Goal: Navigation & Orientation: Find specific page/section

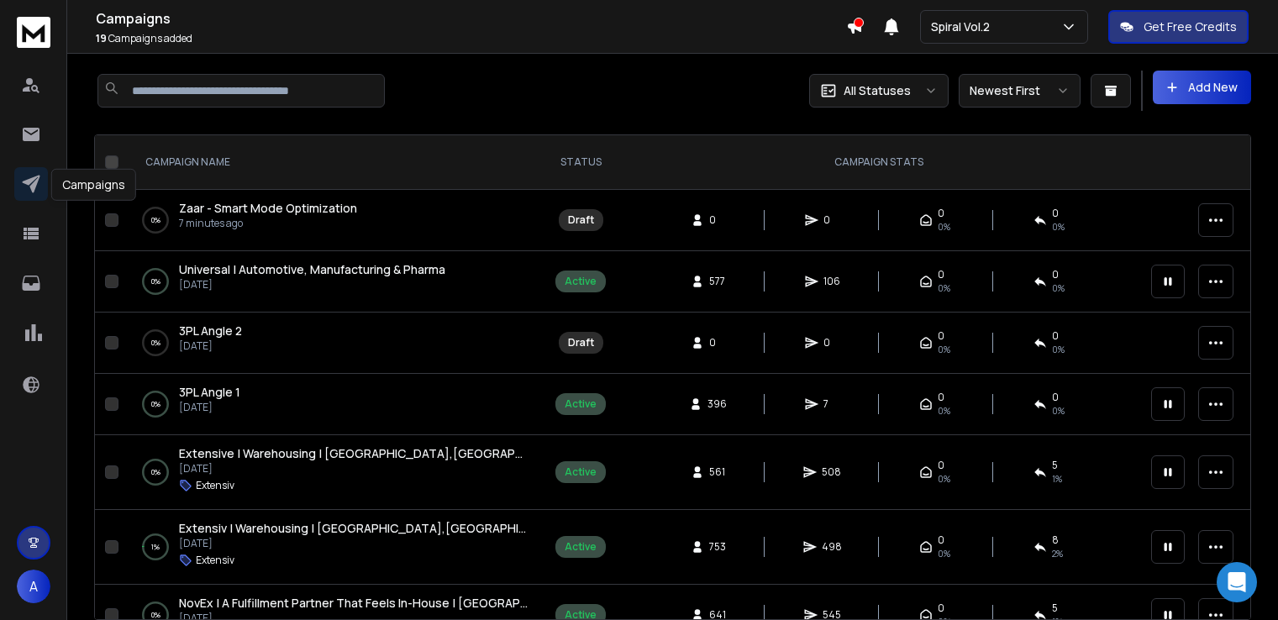
click at [1058, 29] on div "Spiral Vol.2" at bounding box center [1004, 26] width 146 height 17
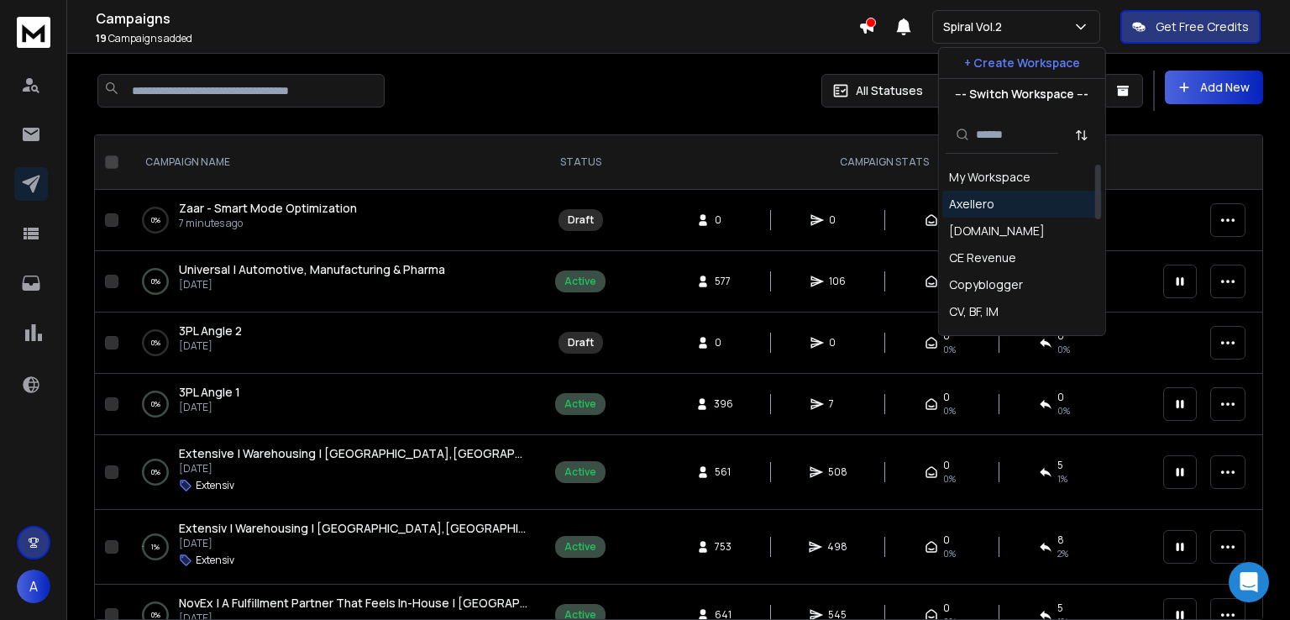
click at [1017, 192] on div "Axellero" at bounding box center [1023, 204] width 160 height 27
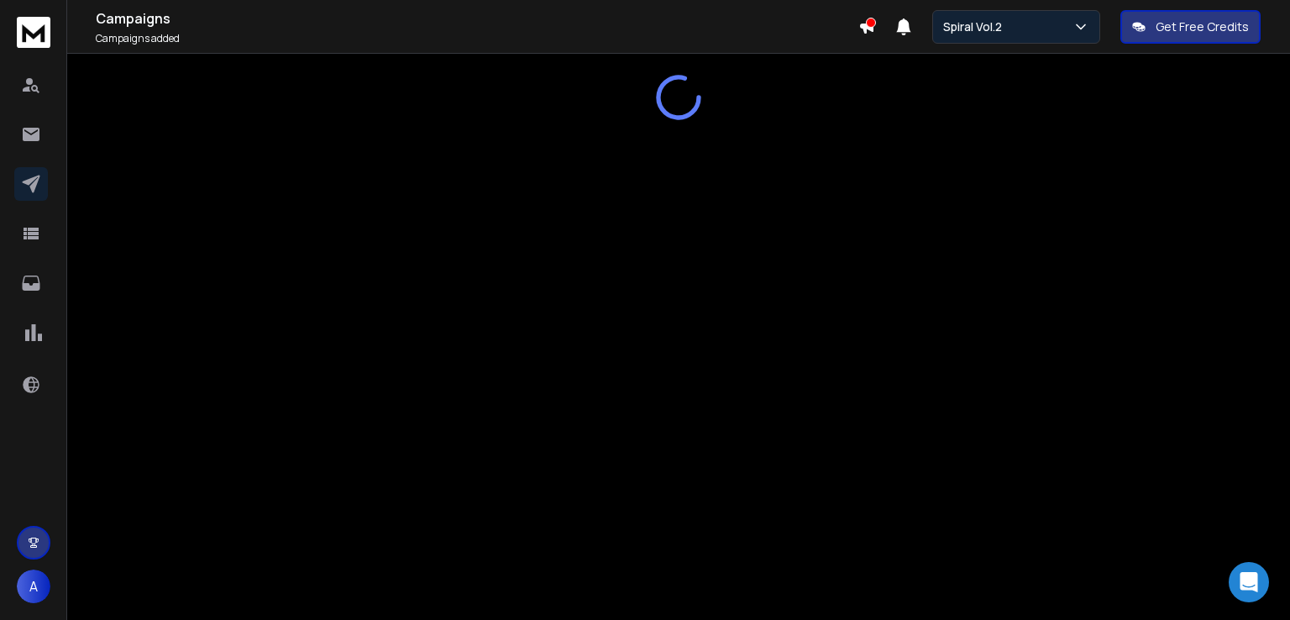
click at [1048, 37] on button "Spiral Vol.2" at bounding box center [1017, 27] width 168 height 34
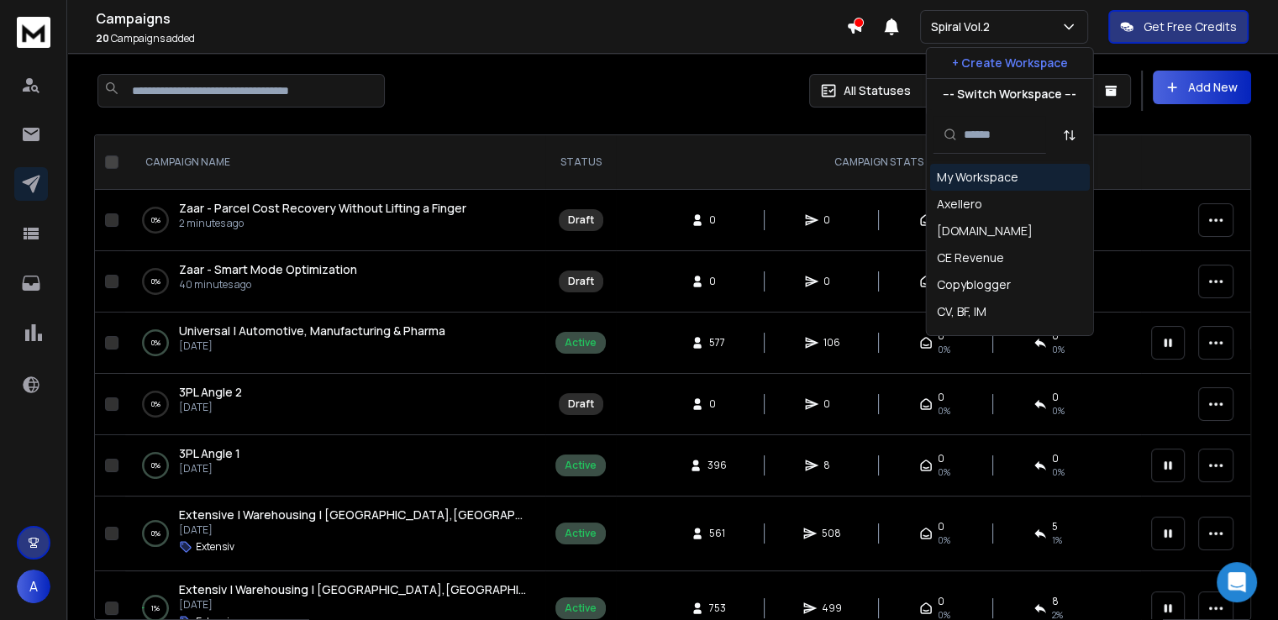
click at [1045, 175] on div "My Workspace" at bounding box center [1010, 177] width 160 height 27
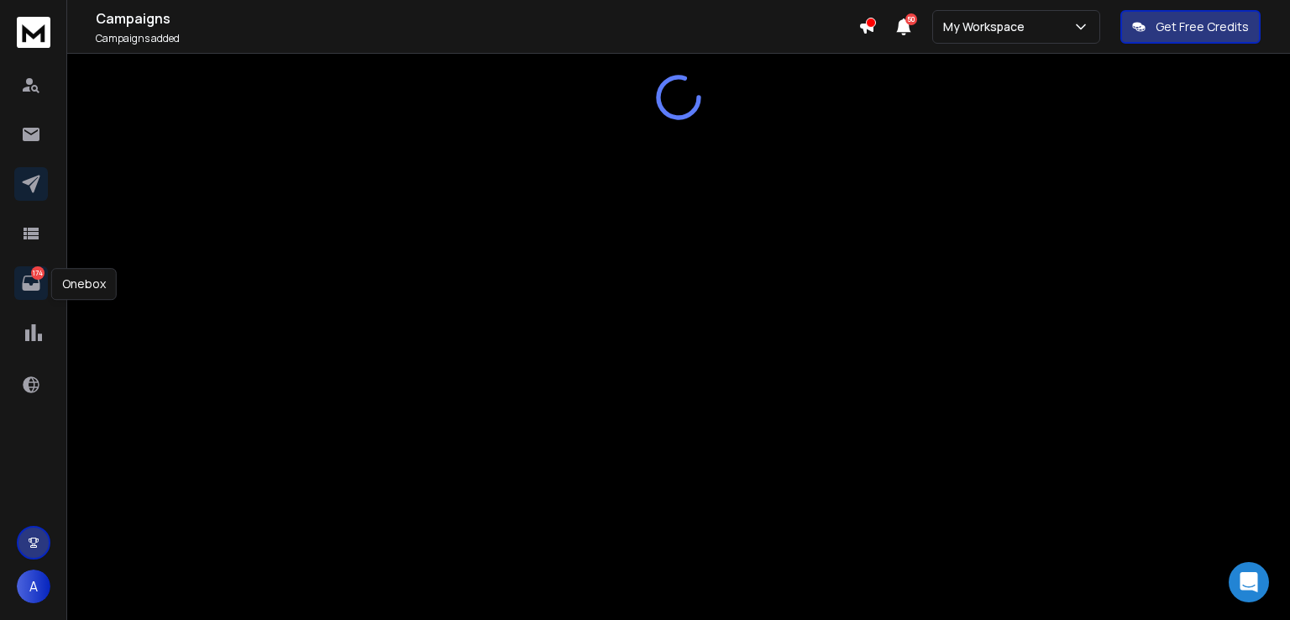
click at [30, 279] on icon at bounding box center [31, 283] width 20 height 20
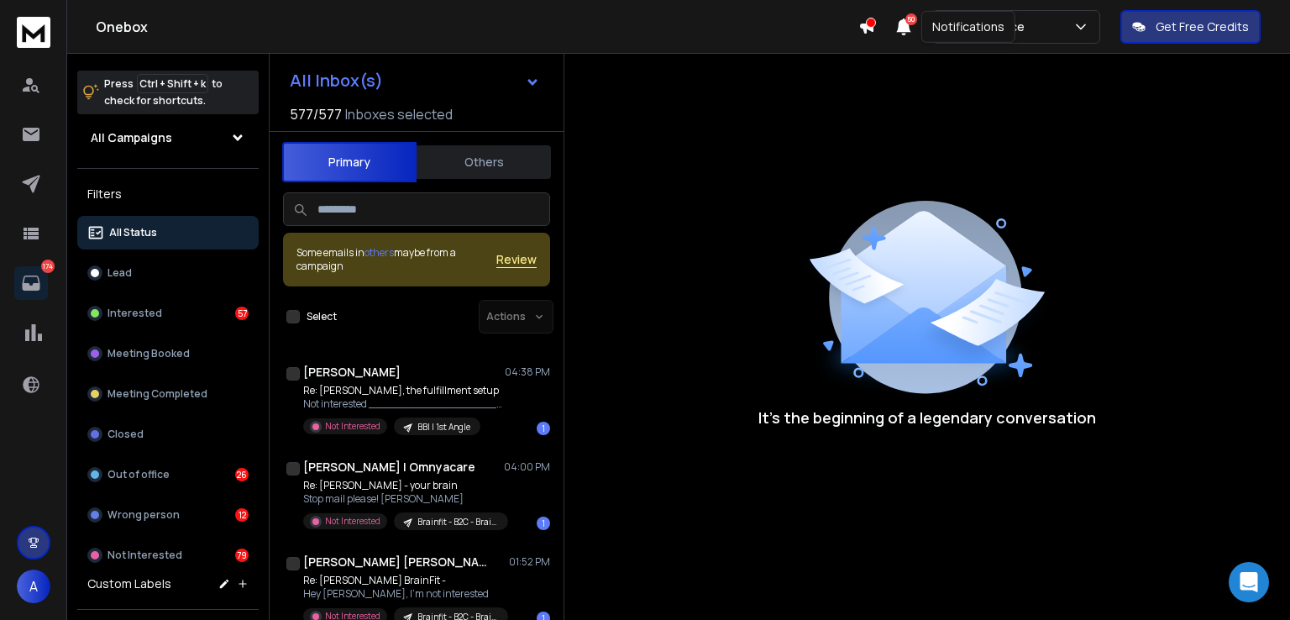
click at [1002, 34] on div "Notifications" at bounding box center [969, 27] width 94 height 32
click at [1032, 29] on p "My Workspace" at bounding box center [987, 26] width 88 height 17
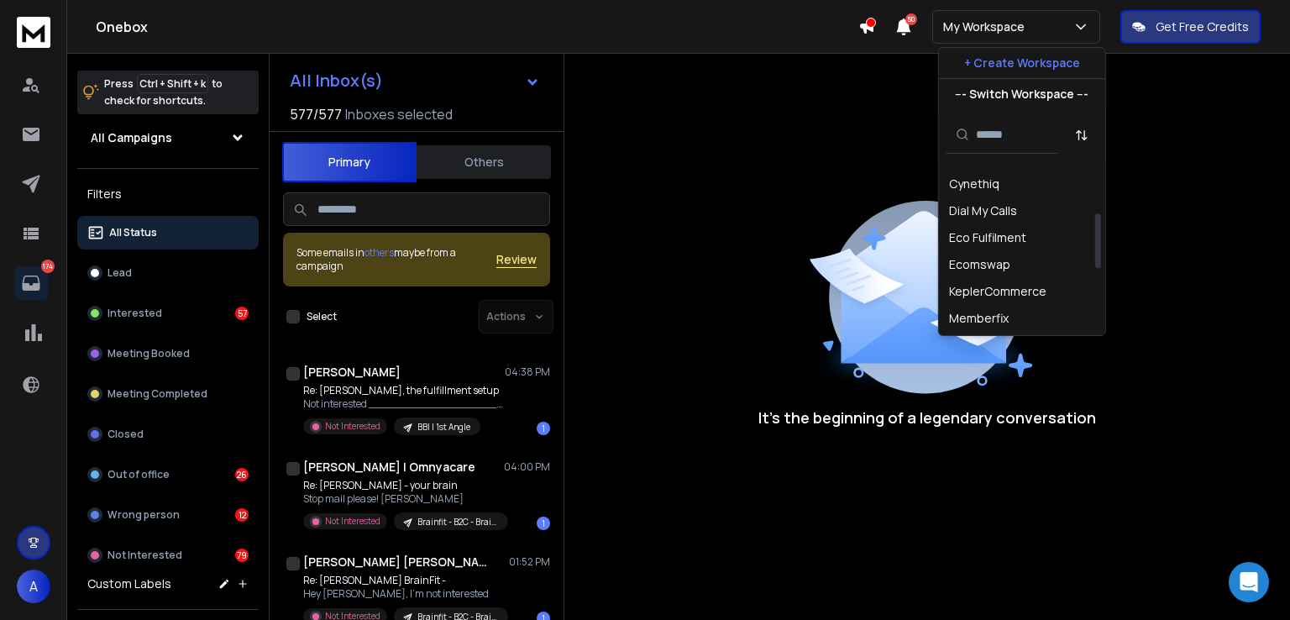
scroll to position [156, 0]
drag, startPoint x: 1099, startPoint y: 187, endPoint x: 1110, endPoint y: 238, distance: 52.4
click at [1101, 238] on div at bounding box center [1099, 240] width 6 height 55
click at [1073, 255] on div "Ecomswap" at bounding box center [1023, 263] width 160 height 27
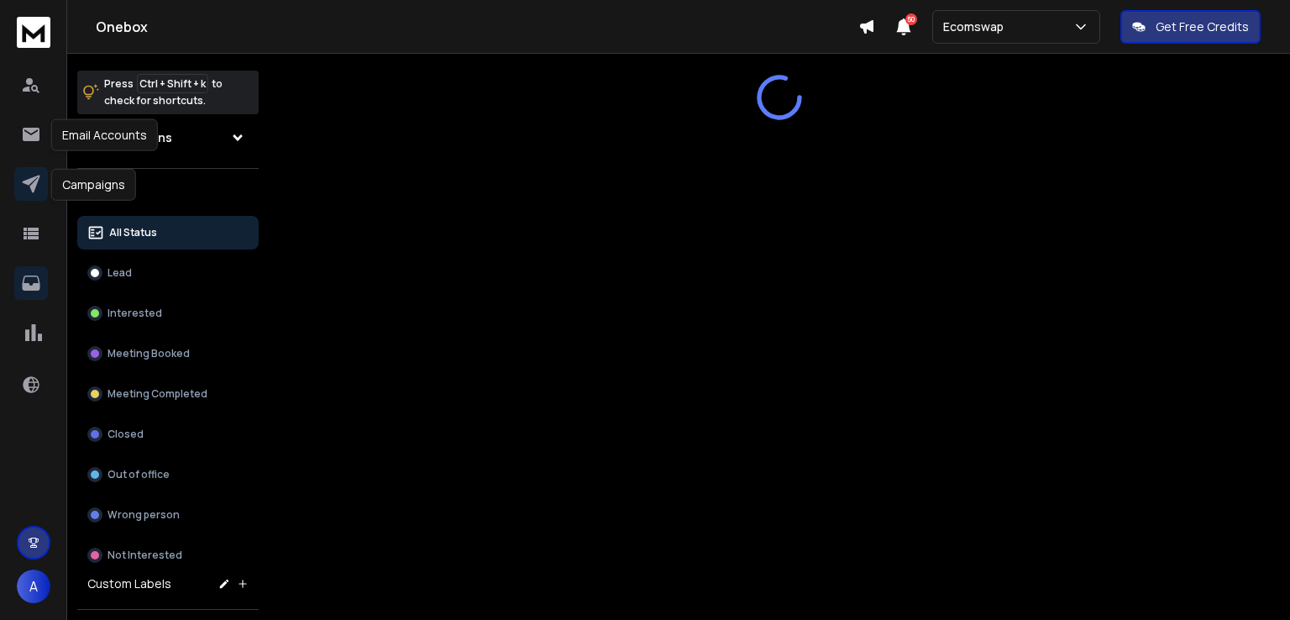
click at [29, 180] on icon at bounding box center [31, 184] width 18 height 18
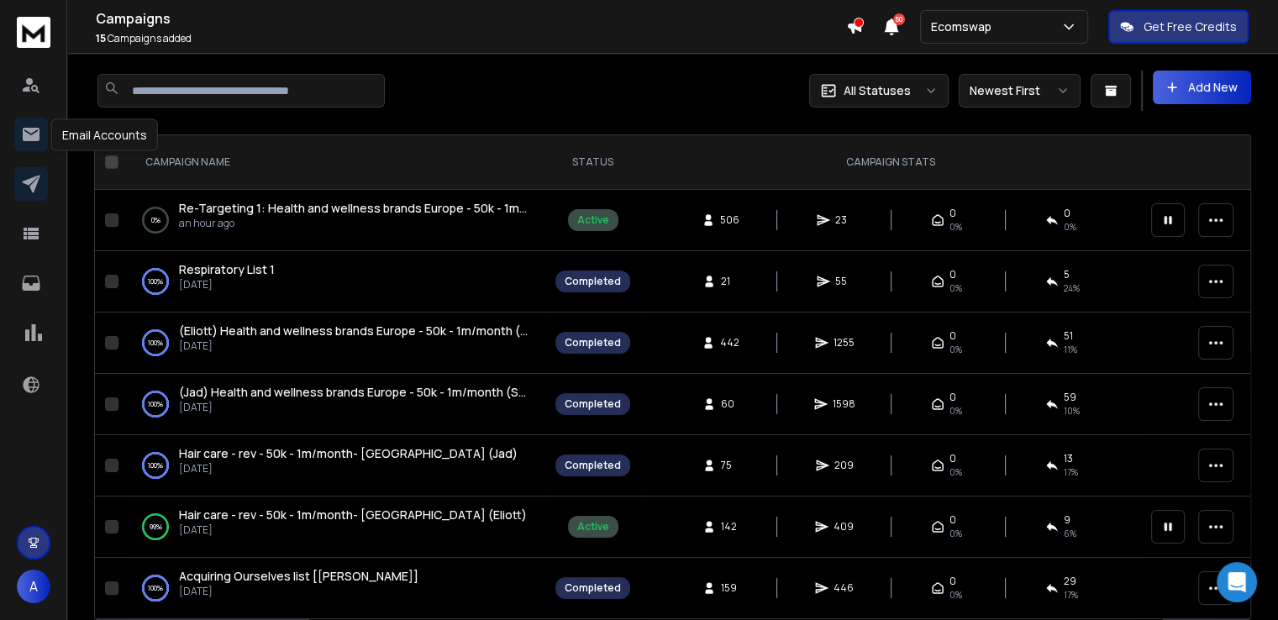
click at [26, 146] on link at bounding box center [31, 135] width 34 height 34
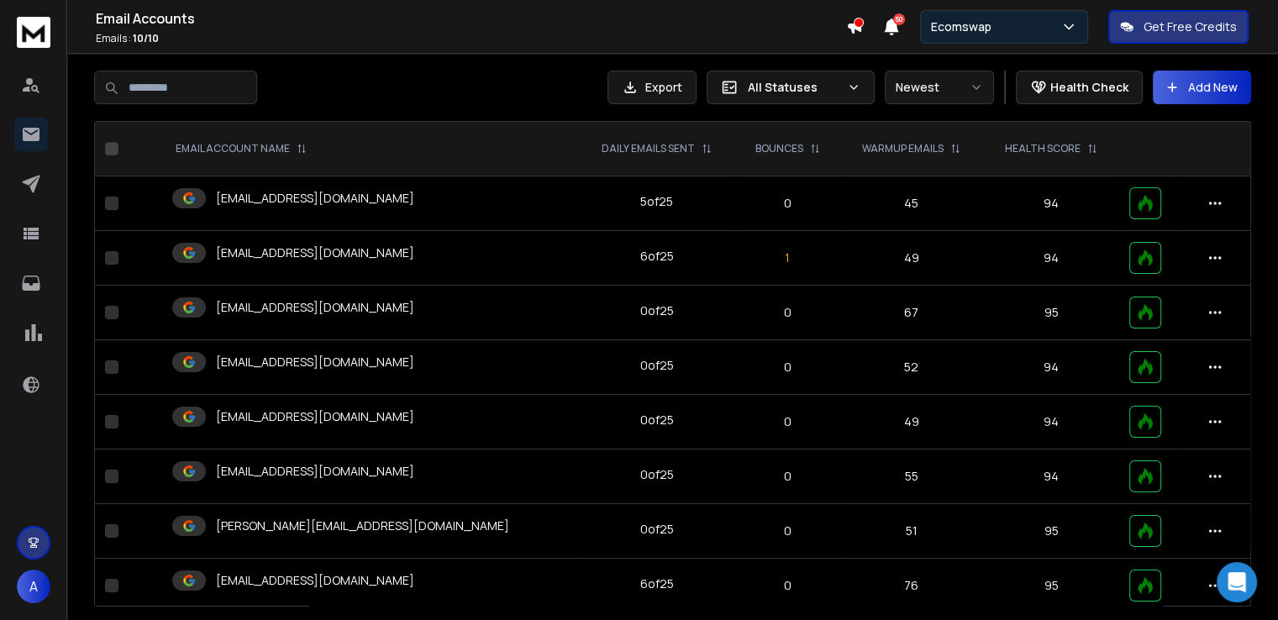
click at [947, 23] on p "Ecomswap" at bounding box center [964, 26] width 67 height 17
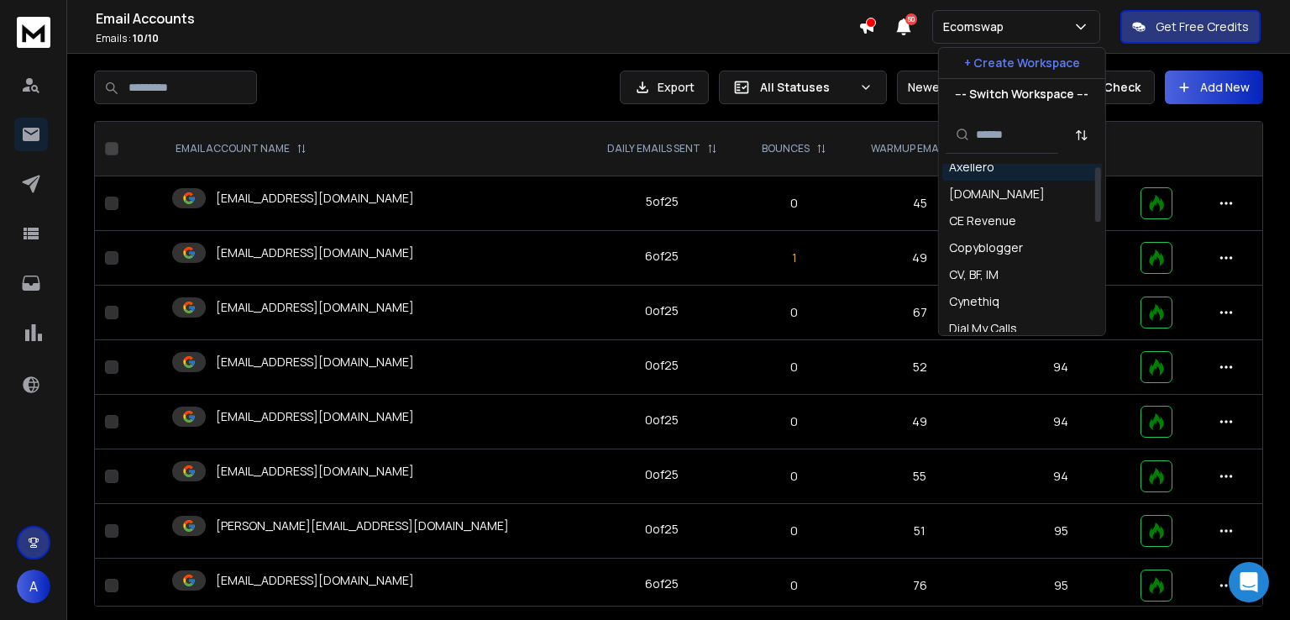
scroll to position [67, 0]
drag, startPoint x: 1097, startPoint y: 202, endPoint x: 1103, endPoint y: 224, distance: 22.6
click at [1101, 224] on div at bounding box center [1099, 214] width 6 height 55
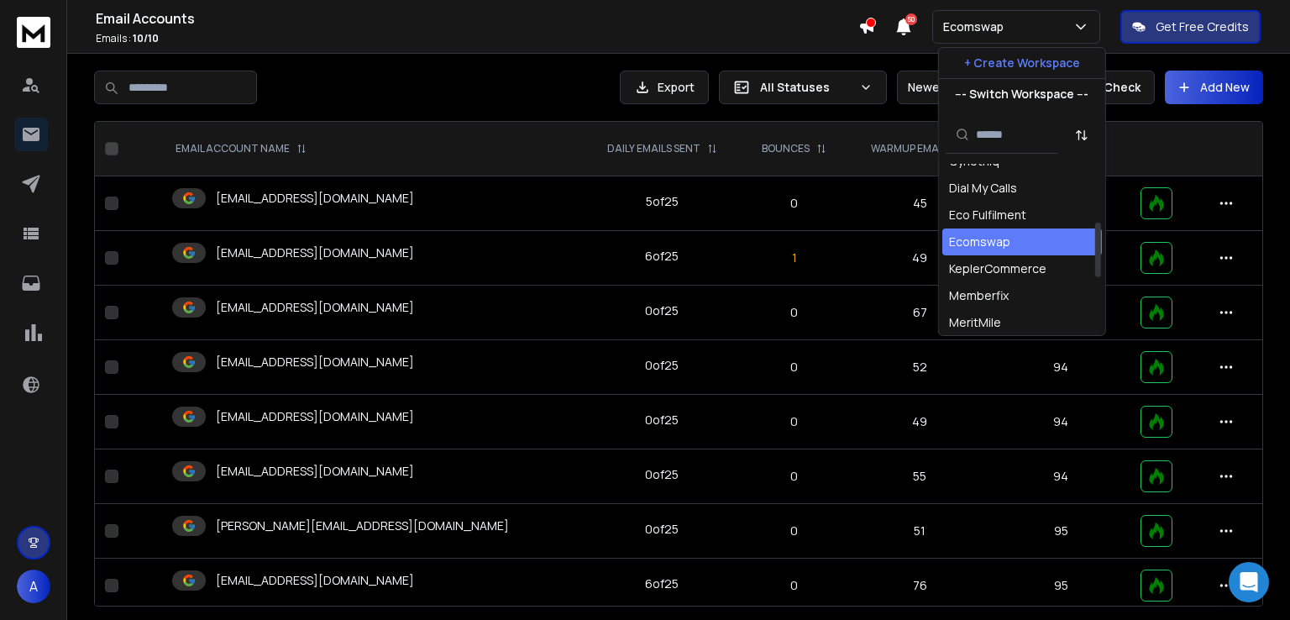
scroll to position [212, 0]
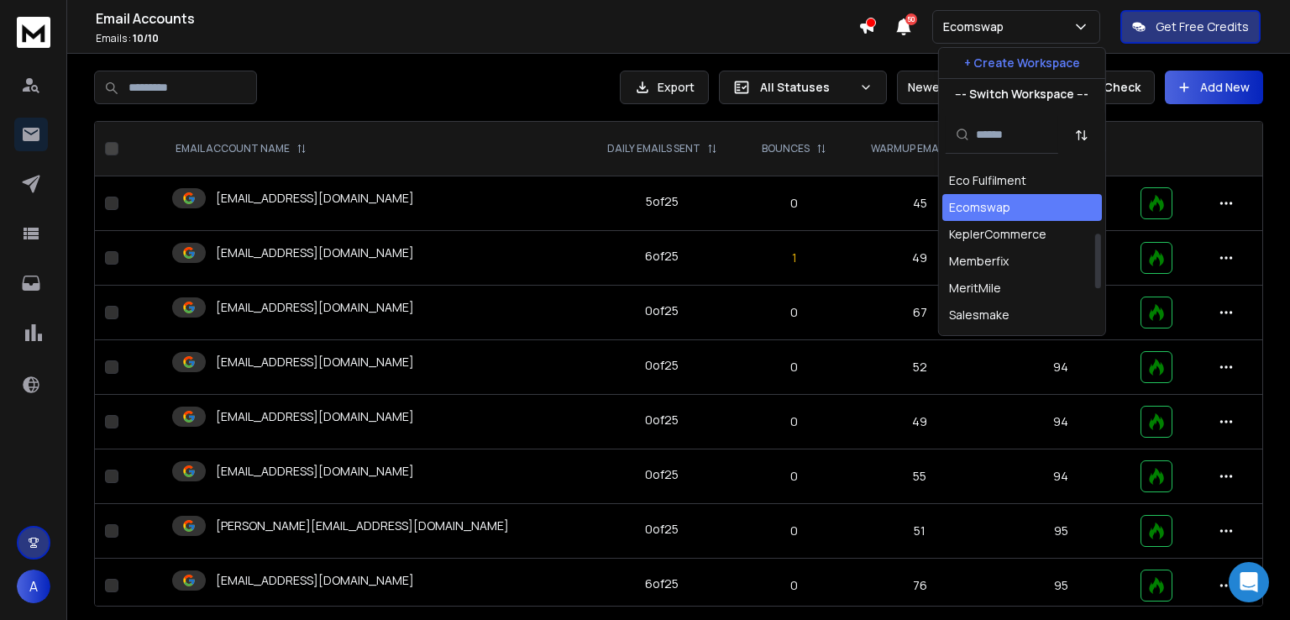
drag, startPoint x: 1096, startPoint y: 222, endPoint x: 1101, endPoint y: 266, distance: 44.8
click at [1101, 266] on div at bounding box center [1099, 261] width 6 height 55
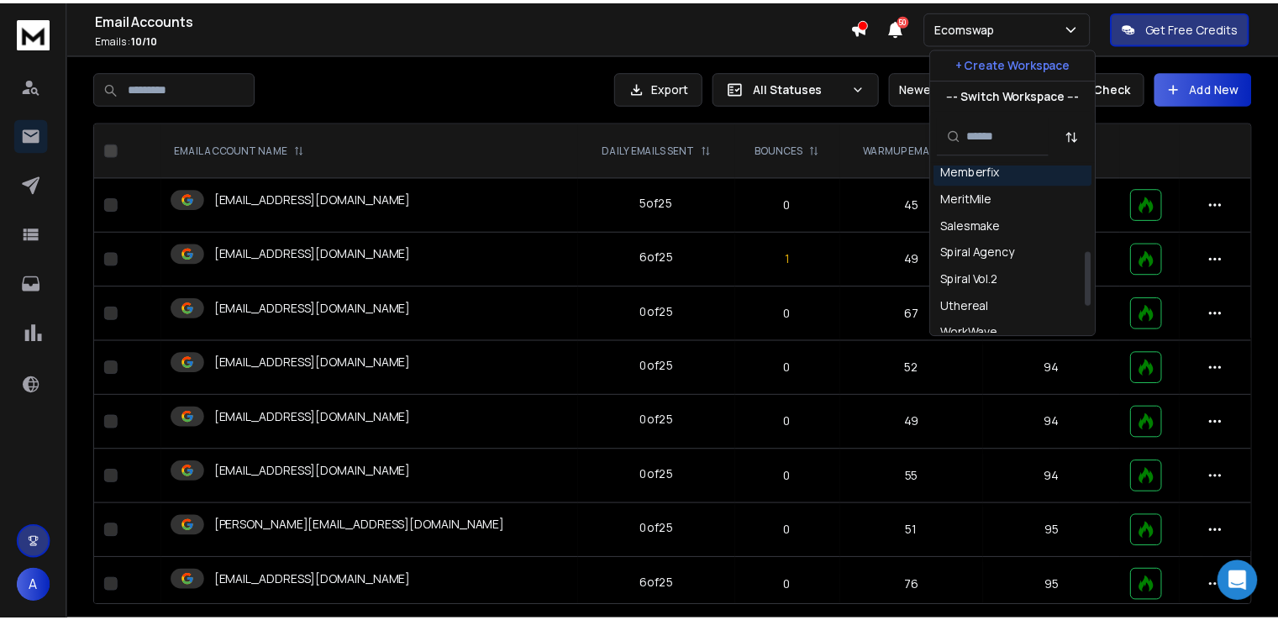
scroll to position [339, 0]
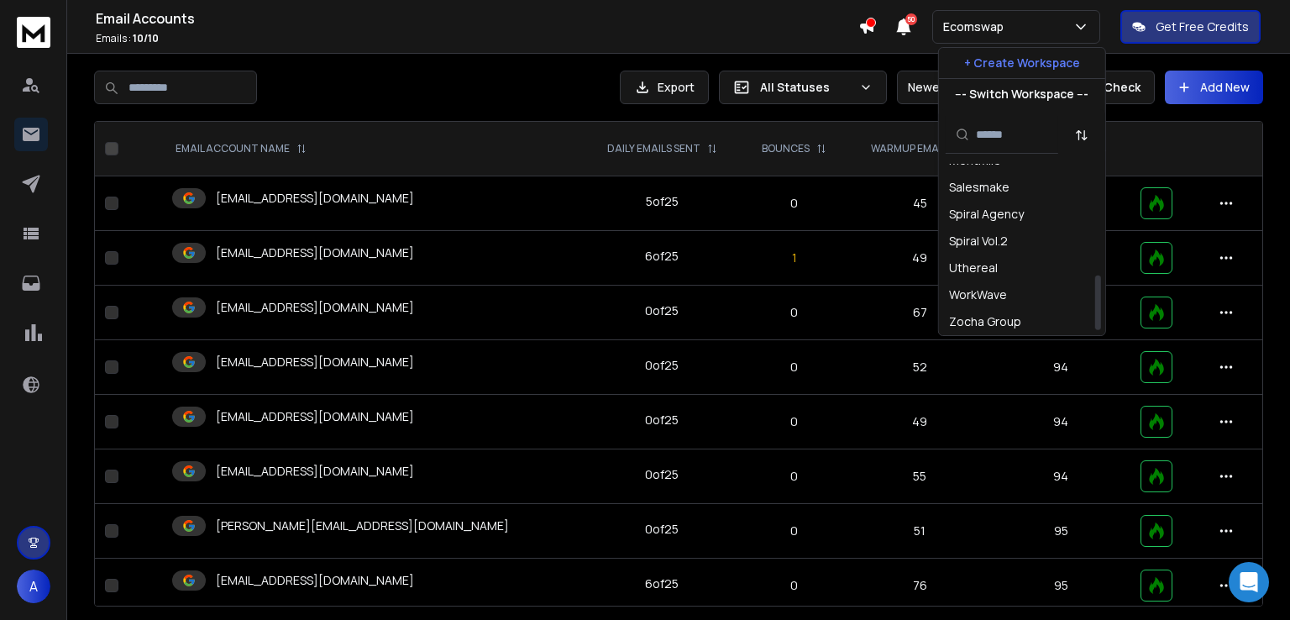
drag, startPoint x: 1098, startPoint y: 266, endPoint x: 1102, endPoint y: 307, distance: 41.4
click at [1101, 307] on div at bounding box center [1099, 303] width 6 height 55
click at [1064, 263] on div "Uthereal" at bounding box center [1023, 268] width 160 height 27
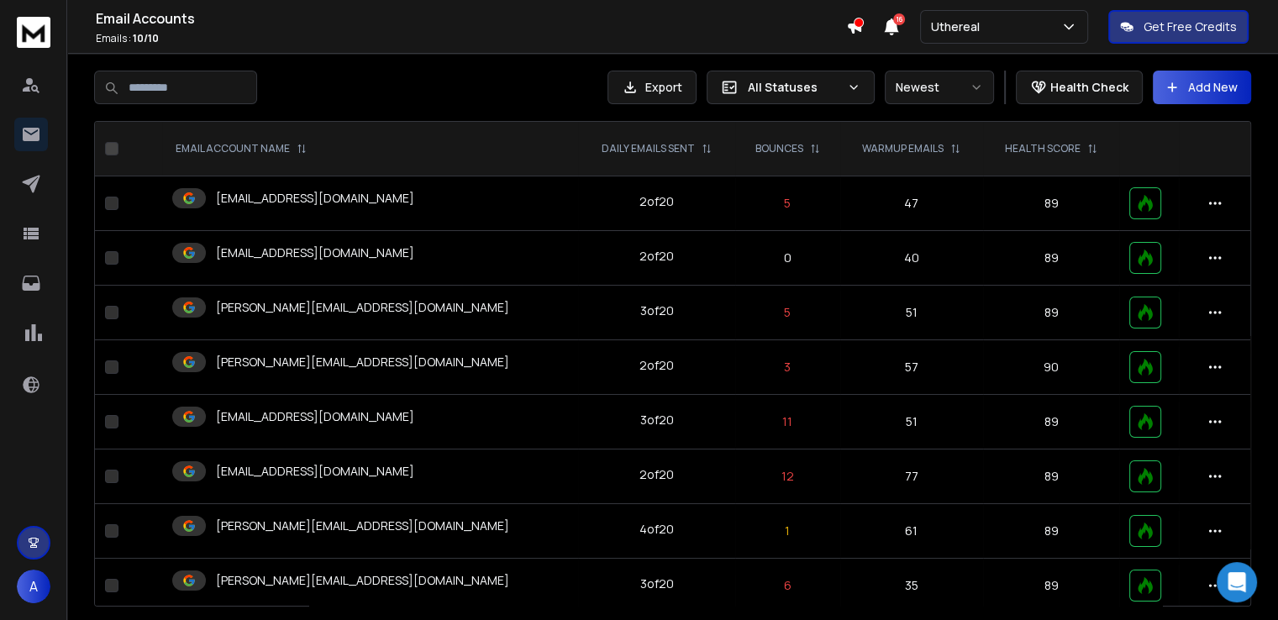
click at [735, 431] on td "11" at bounding box center [787, 422] width 105 height 55
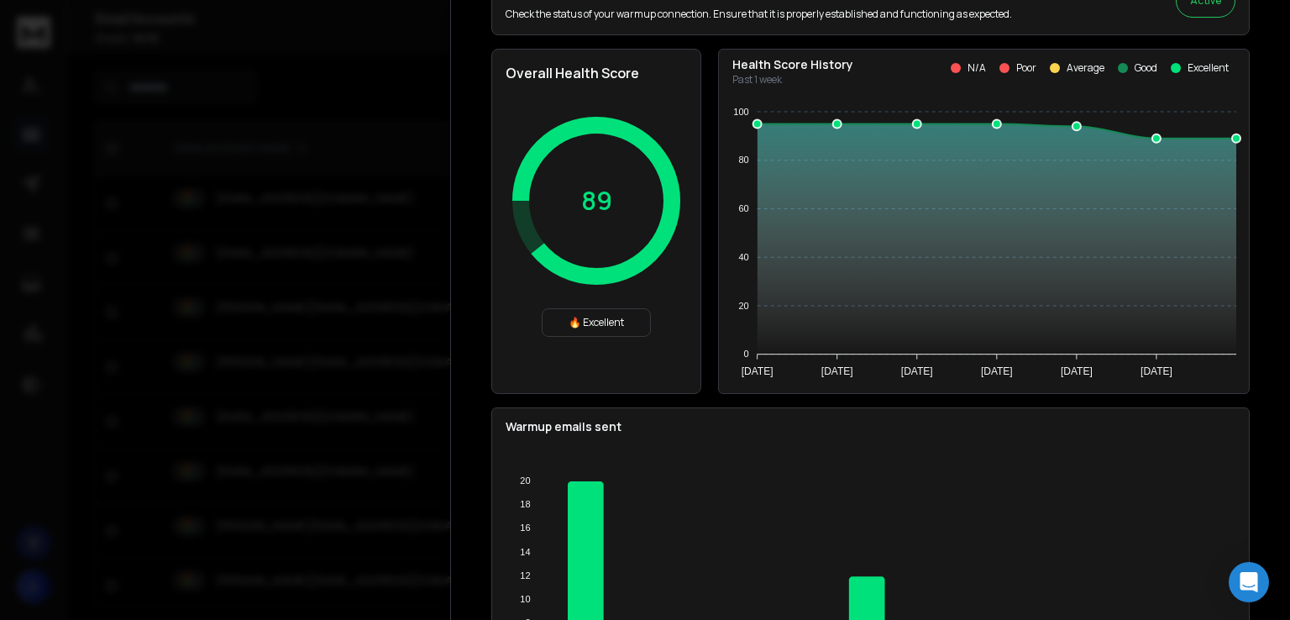
scroll to position [758, 0]
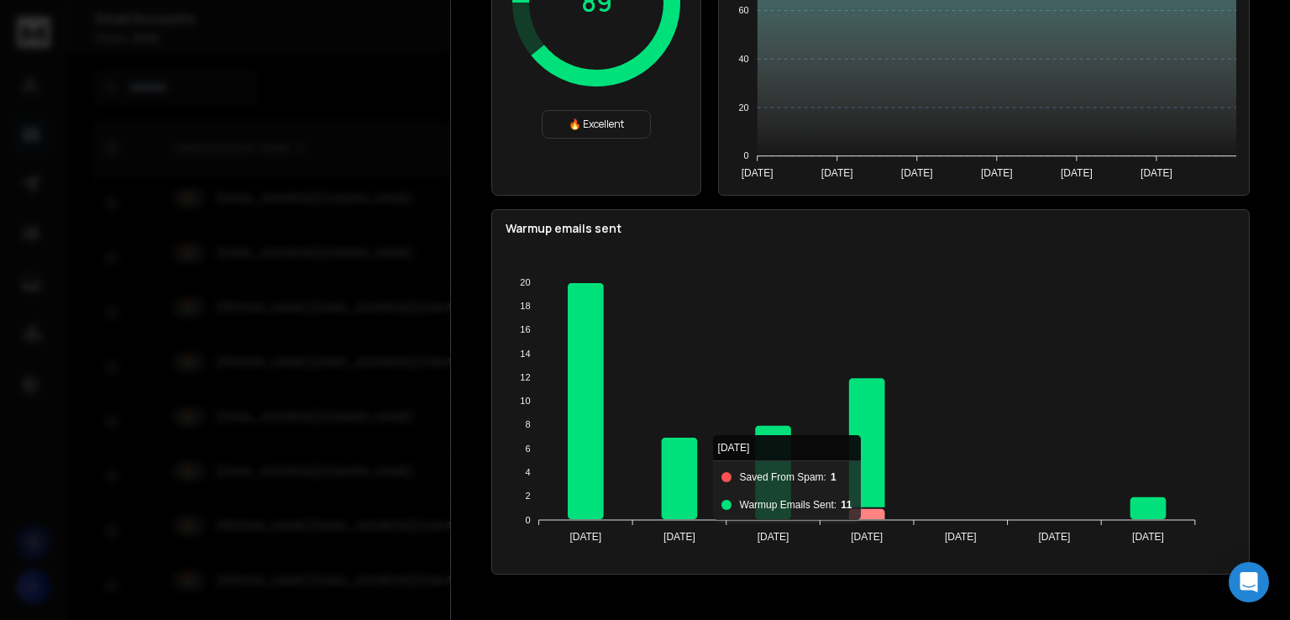
click at [872, 515] on icon at bounding box center [867, 514] width 36 height 10
click at [871, 515] on icon at bounding box center [867, 514] width 36 height 10
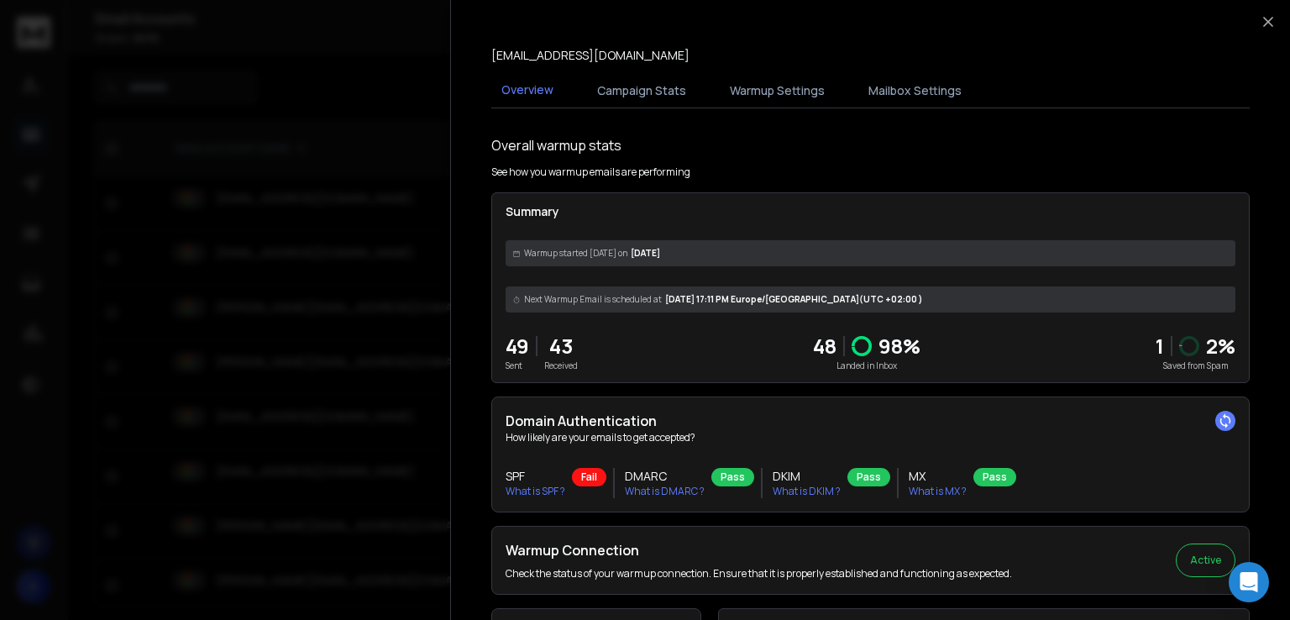
click at [645, 94] on button "Campaign Stats" at bounding box center [641, 90] width 109 height 37
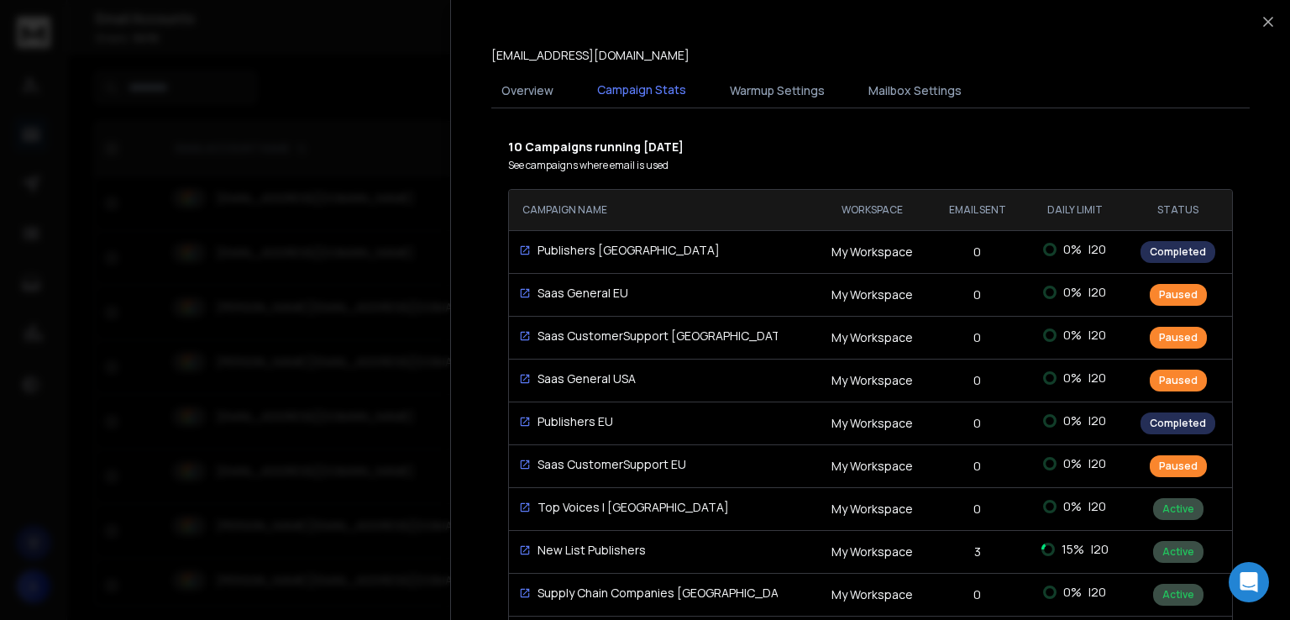
click at [767, 75] on button "Warmup Settings" at bounding box center [777, 90] width 115 height 37
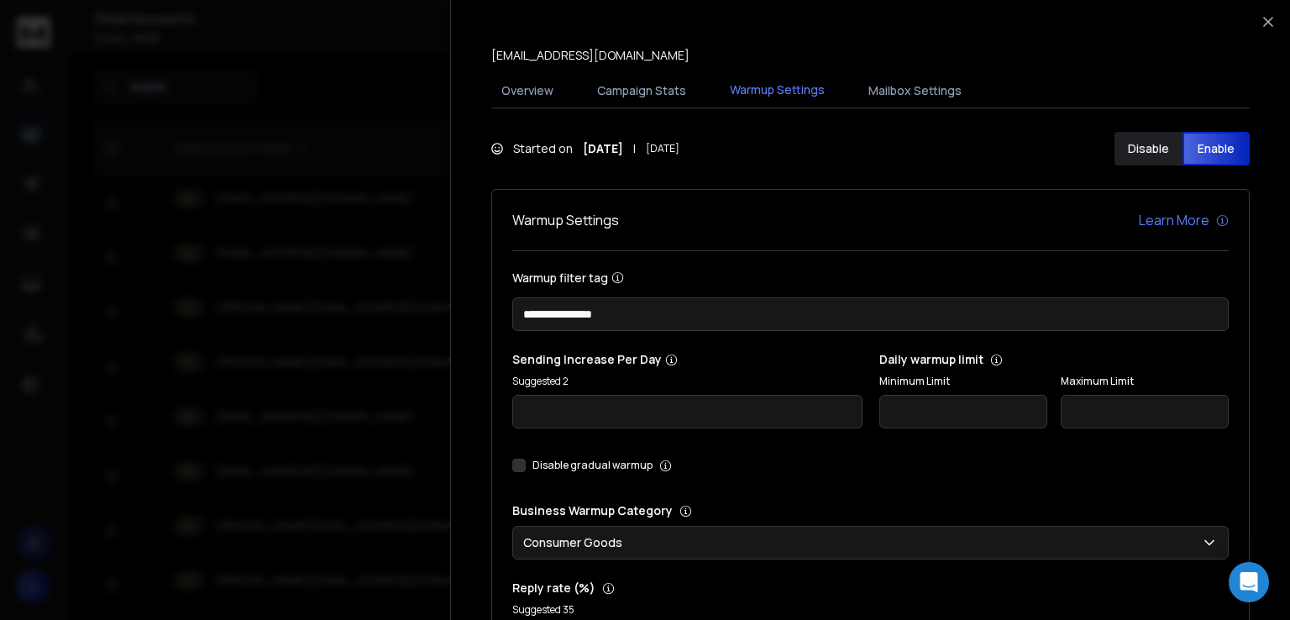
click at [907, 79] on button "Mailbox Settings" at bounding box center [915, 90] width 113 height 37
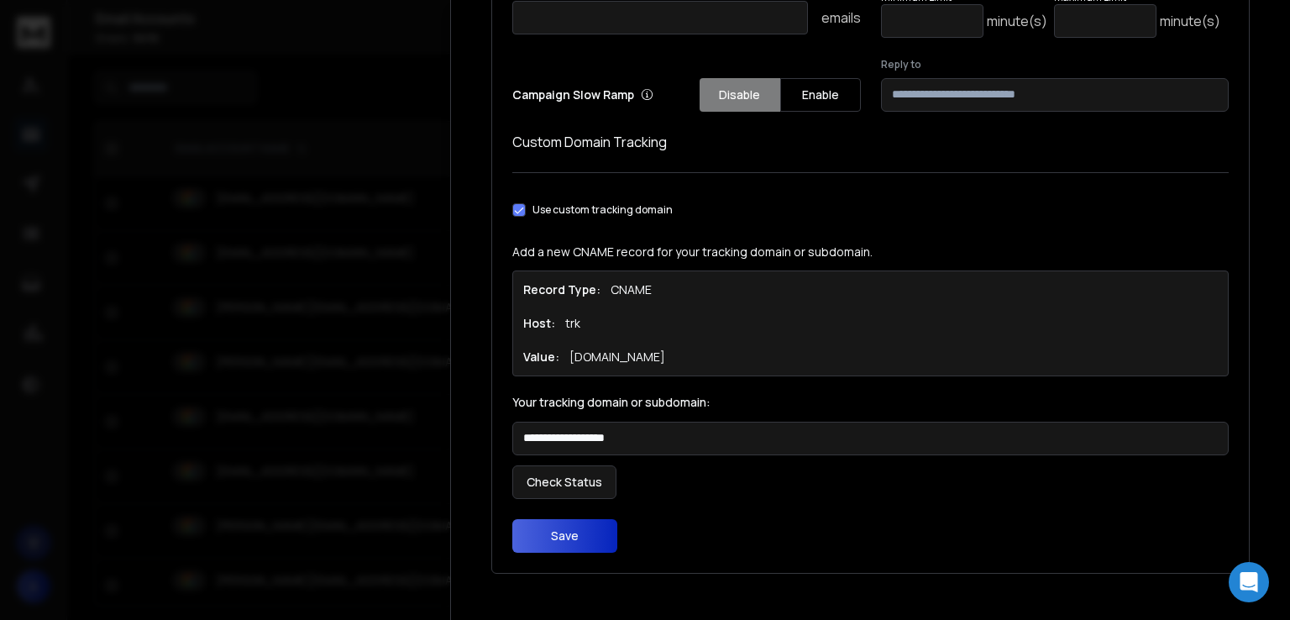
click at [387, 279] on div at bounding box center [645, 310] width 1290 height 620
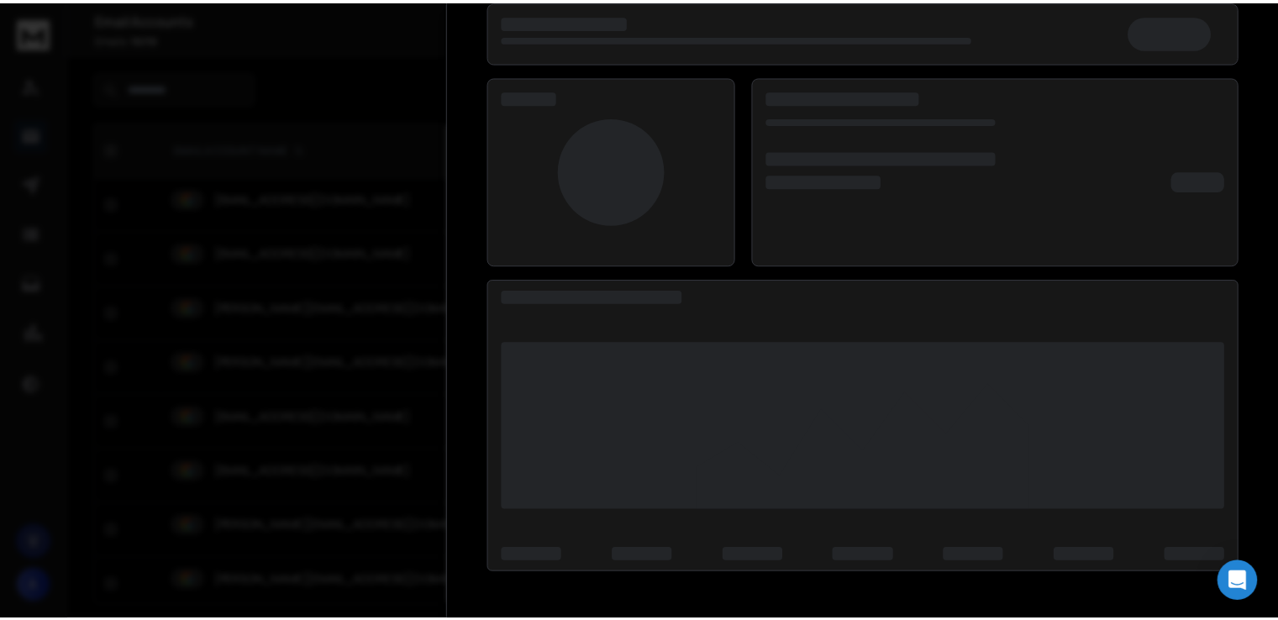
scroll to position [251, 0]
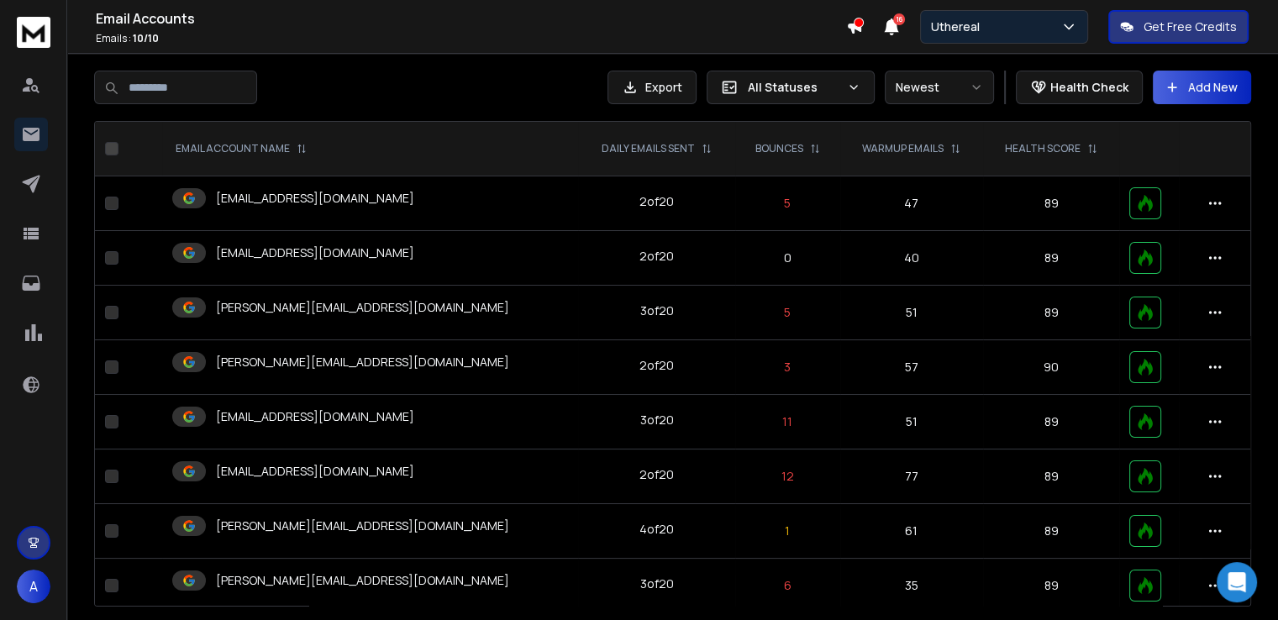
click at [986, 30] on p "Uthereal" at bounding box center [958, 26] width 55 height 17
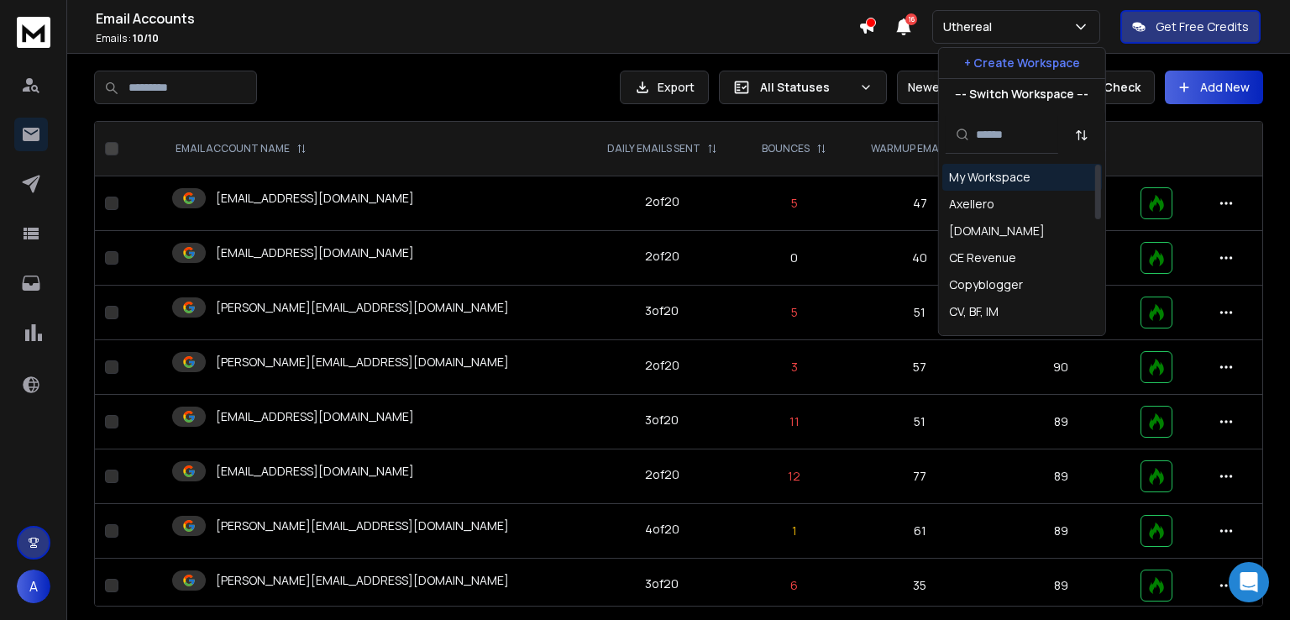
click at [1016, 173] on div "My Workspace" at bounding box center [989, 177] width 81 height 17
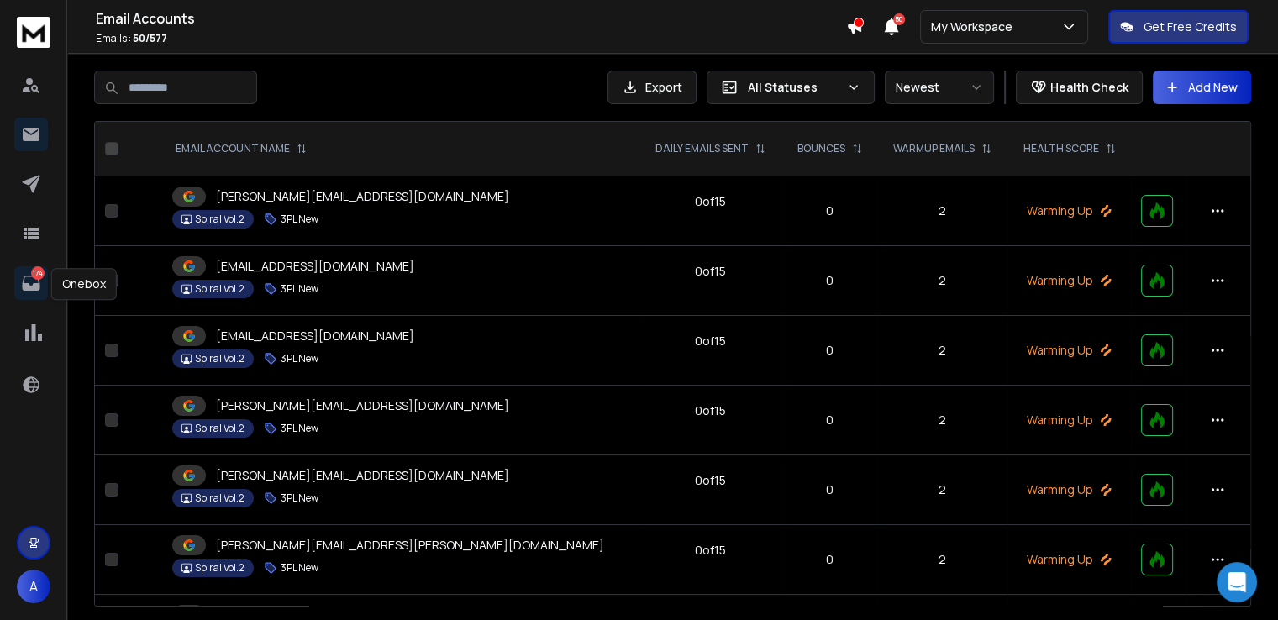
click at [24, 284] on icon at bounding box center [31, 283] width 18 height 15
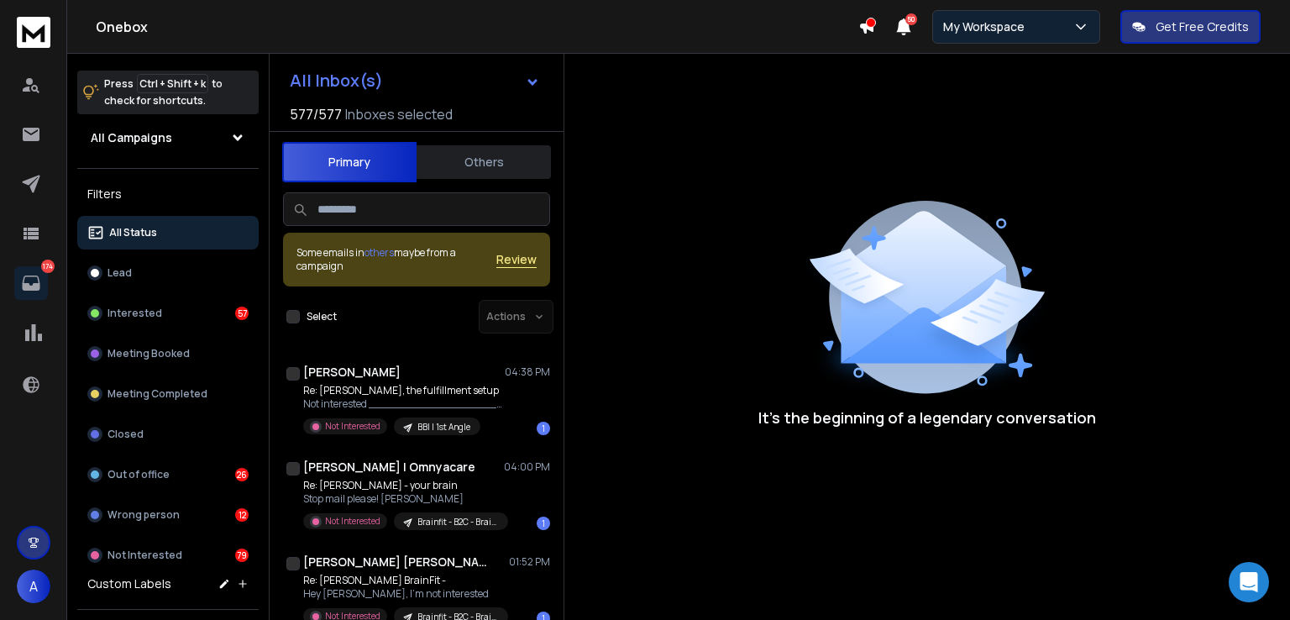
click at [1037, 15] on button "My Workspace" at bounding box center [1017, 27] width 168 height 34
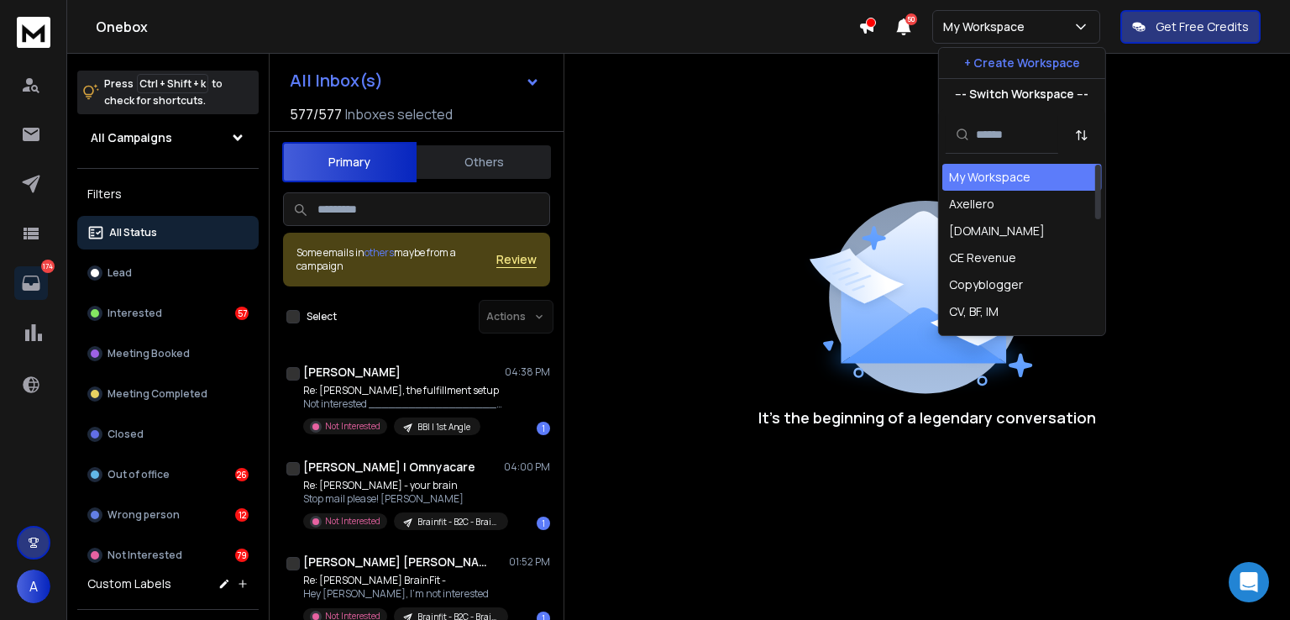
click at [1018, 176] on div "My Workspace" at bounding box center [989, 177] width 81 height 17
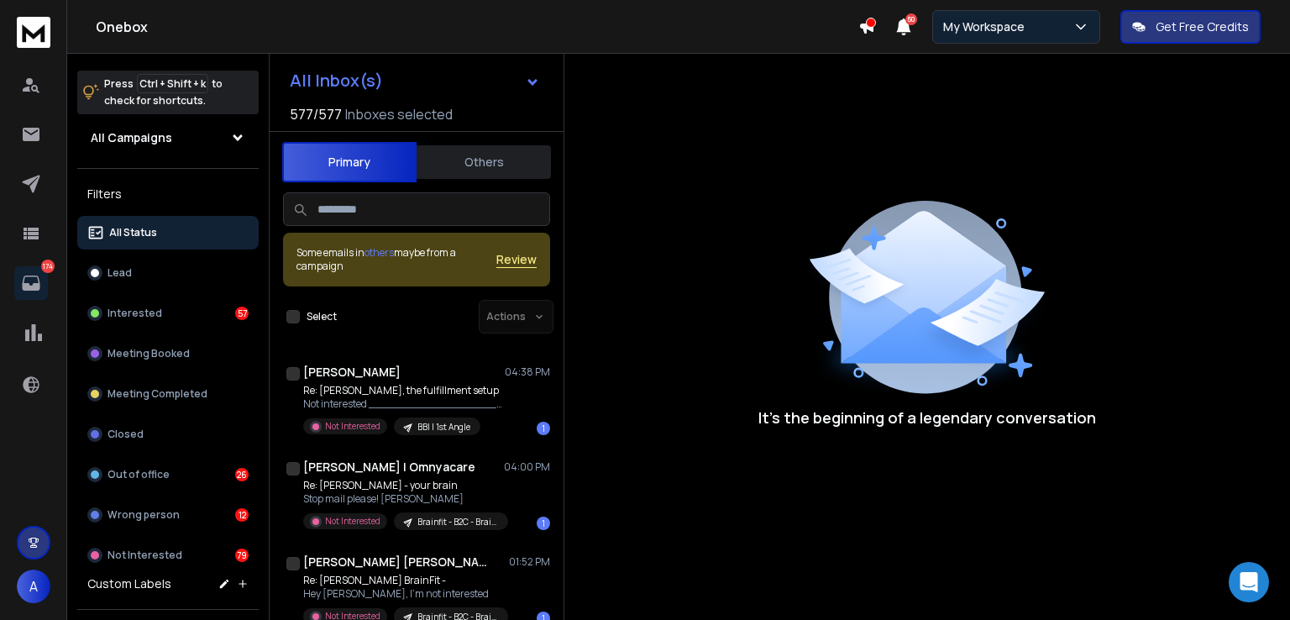
click at [969, 21] on p "My Workspace" at bounding box center [987, 26] width 88 height 17
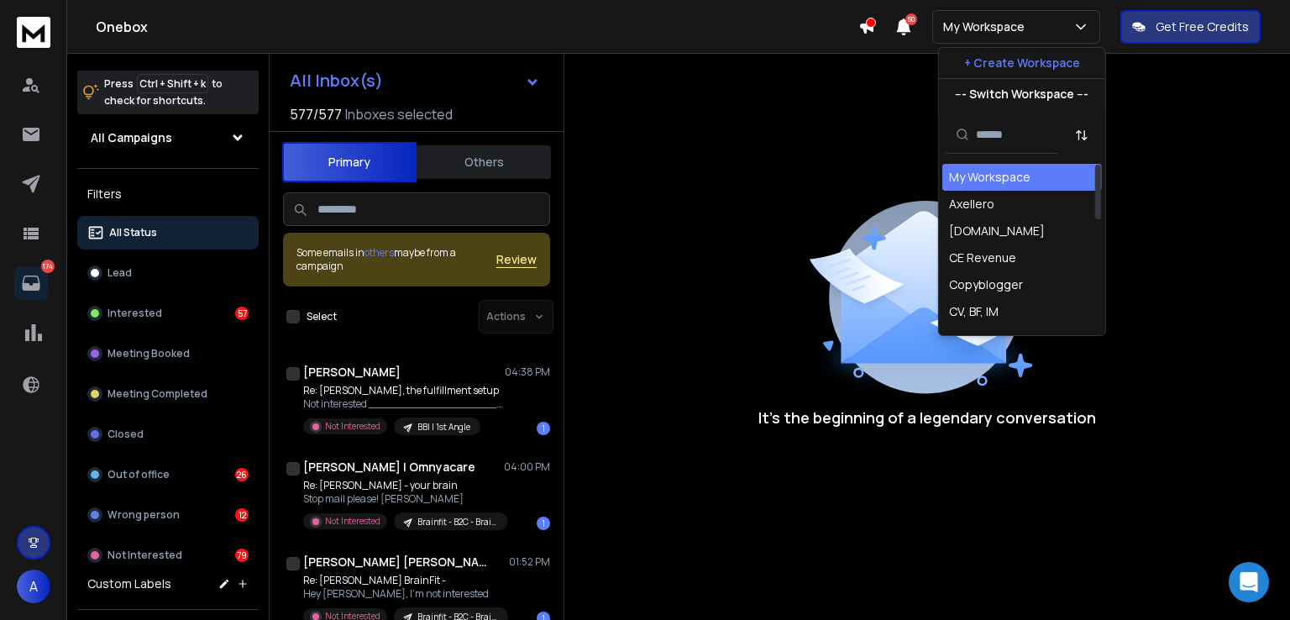
click at [1068, 172] on div "My Workspace" at bounding box center [1023, 177] width 160 height 27
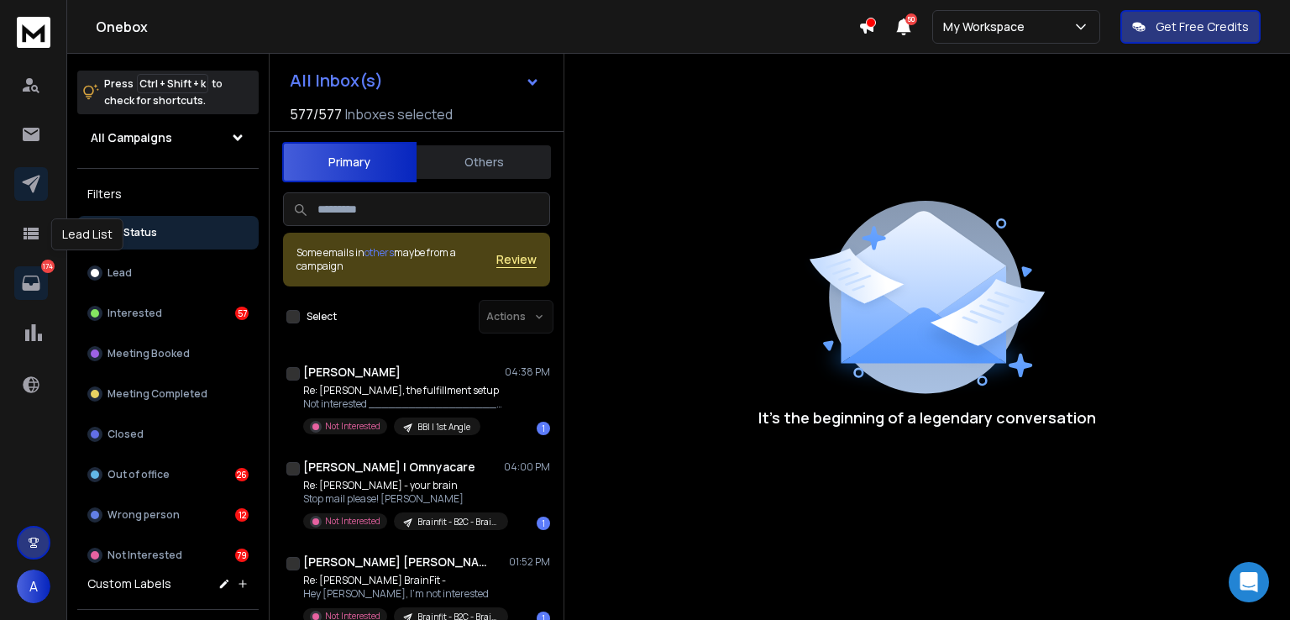
click at [23, 197] on link at bounding box center [31, 184] width 34 height 34
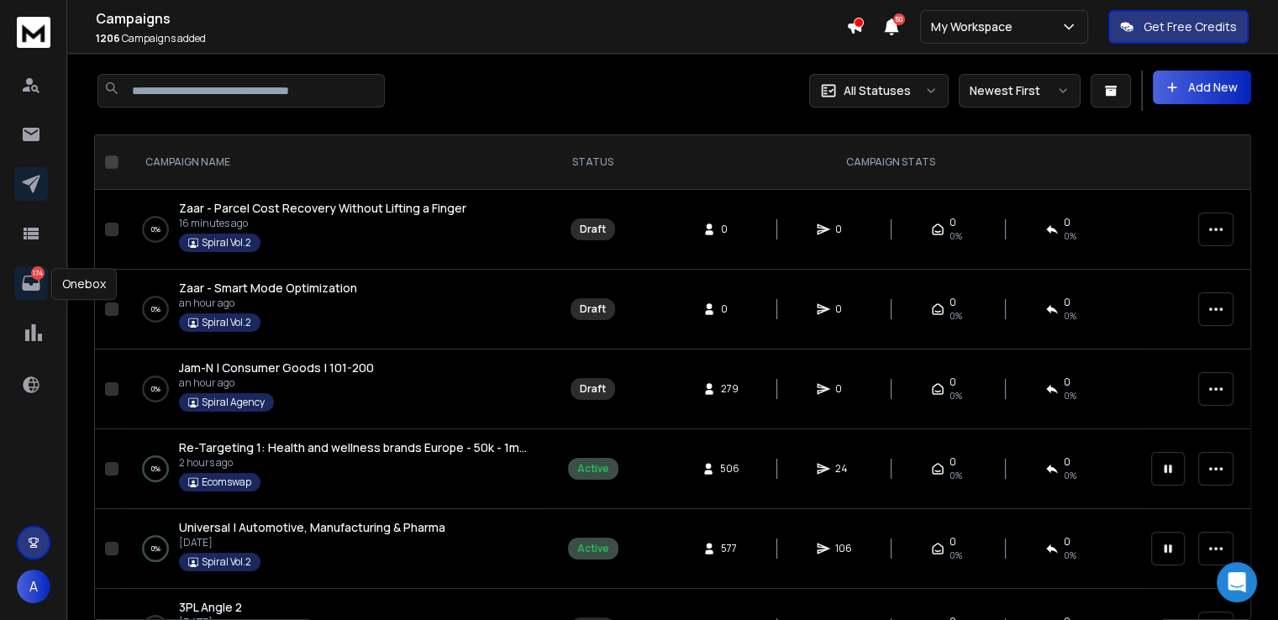
click at [44, 276] on p "174" at bounding box center [37, 272] width 13 height 13
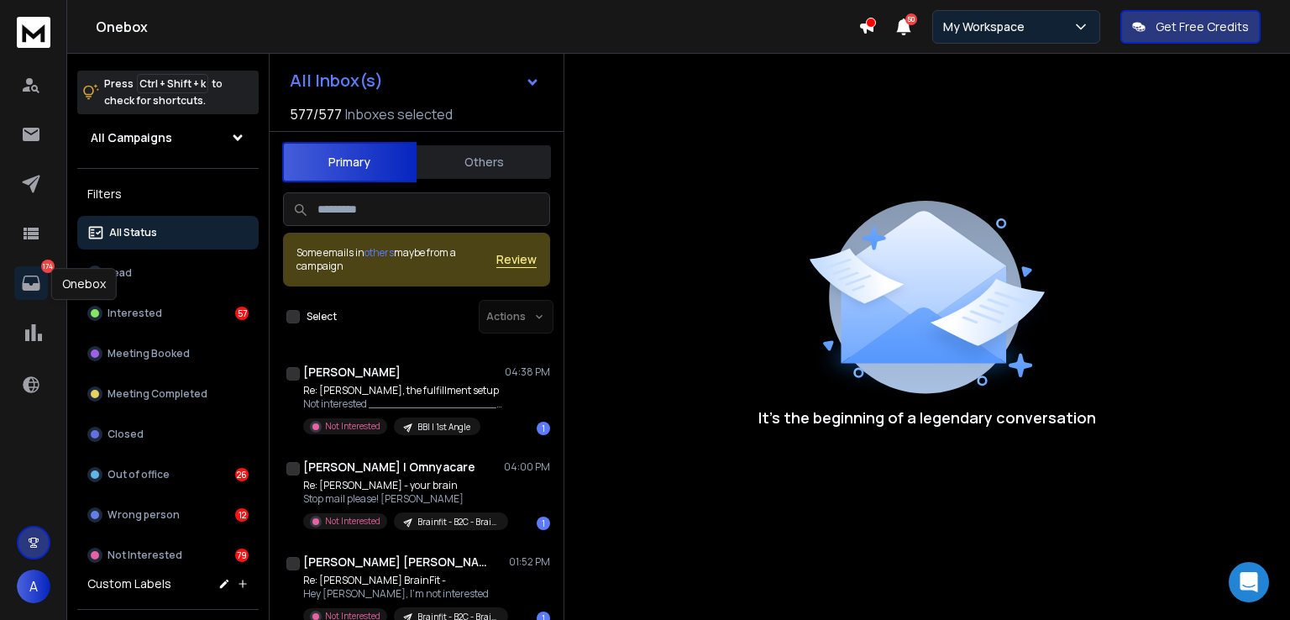
click at [996, 41] on button "My Workspace" at bounding box center [1017, 27] width 168 height 34
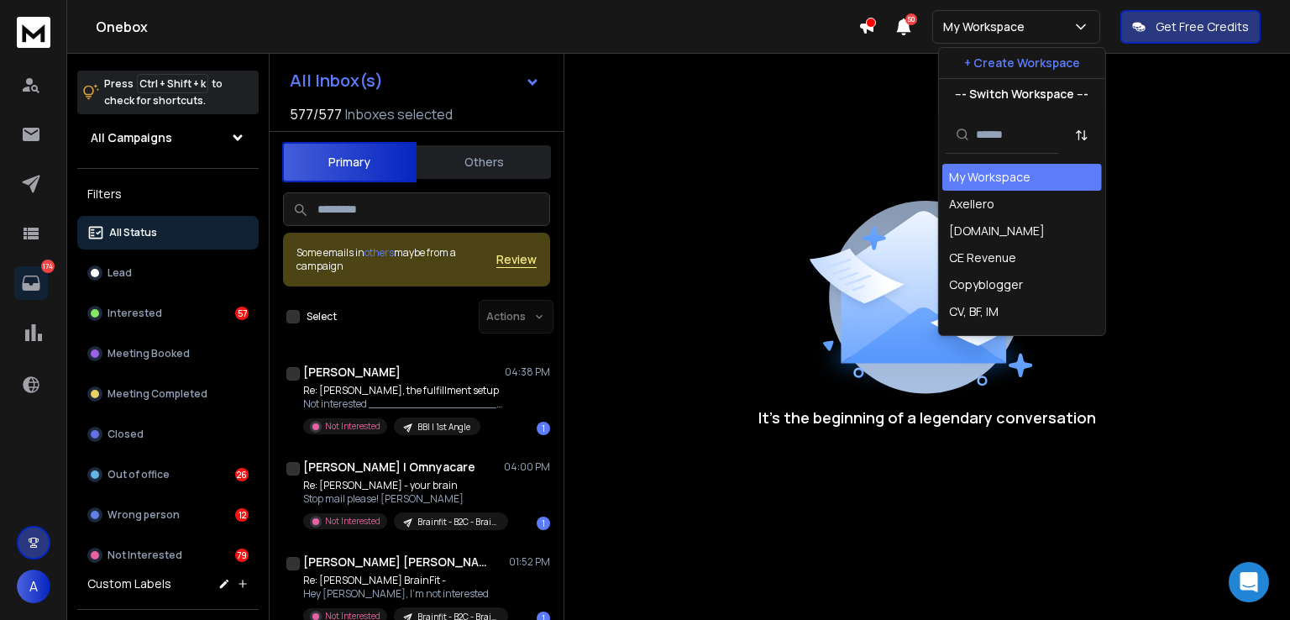
click at [1005, 174] on div "My Workspace" at bounding box center [989, 177] width 81 height 17
